Goal: Find specific page/section: Find specific page/section

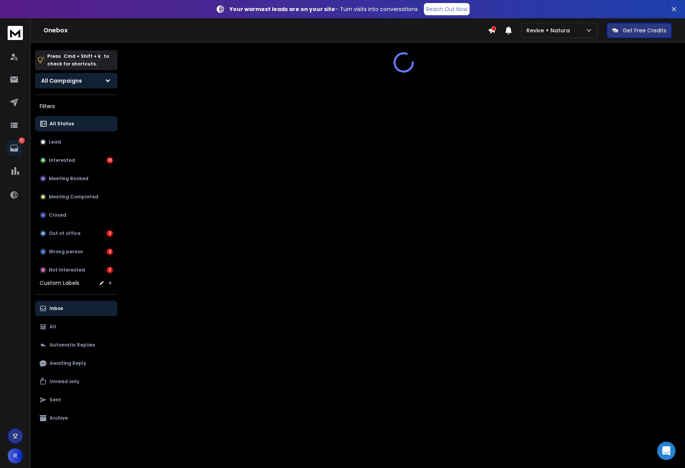
click at [96, 76] on button "All Campaigns" at bounding box center [76, 80] width 82 height 15
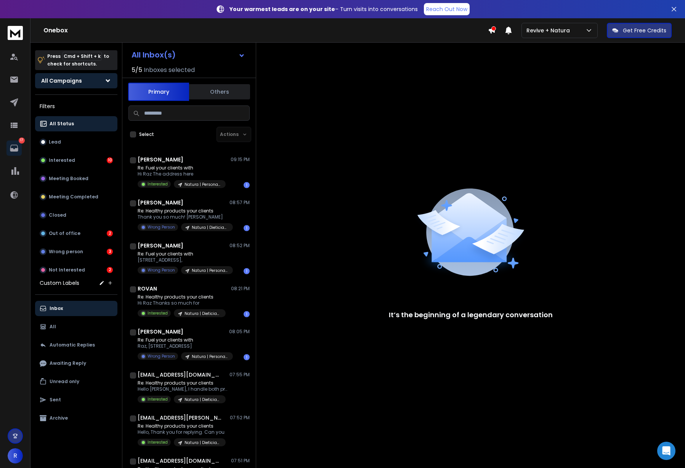
click at [62, 81] on h1 "All Campaigns" at bounding box center [61, 81] width 41 height 8
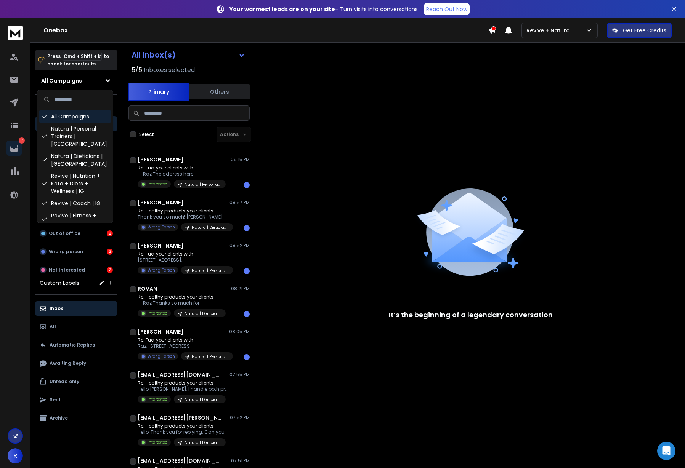
click at [64, 115] on div "All Campaigns" at bounding box center [75, 117] width 72 height 12
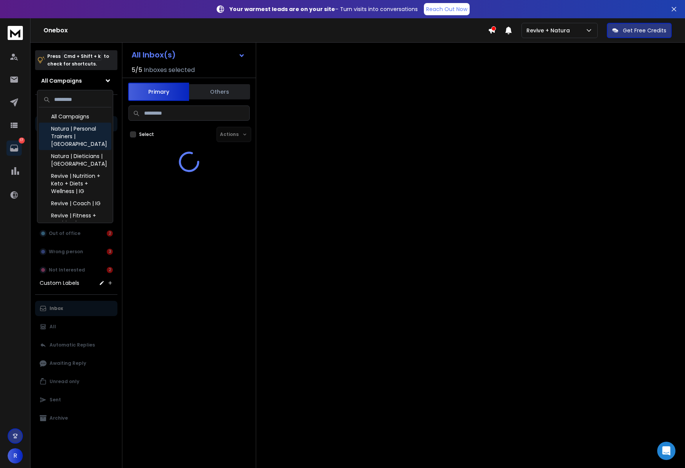
click at [73, 131] on div "Natura | Personal Trainers | [GEOGRAPHIC_DATA]" at bounding box center [75, 136] width 72 height 27
click at [64, 152] on div "Natura | Dieticians | [GEOGRAPHIC_DATA]" at bounding box center [75, 160] width 72 height 20
